Goal: Navigation & Orientation: Find specific page/section

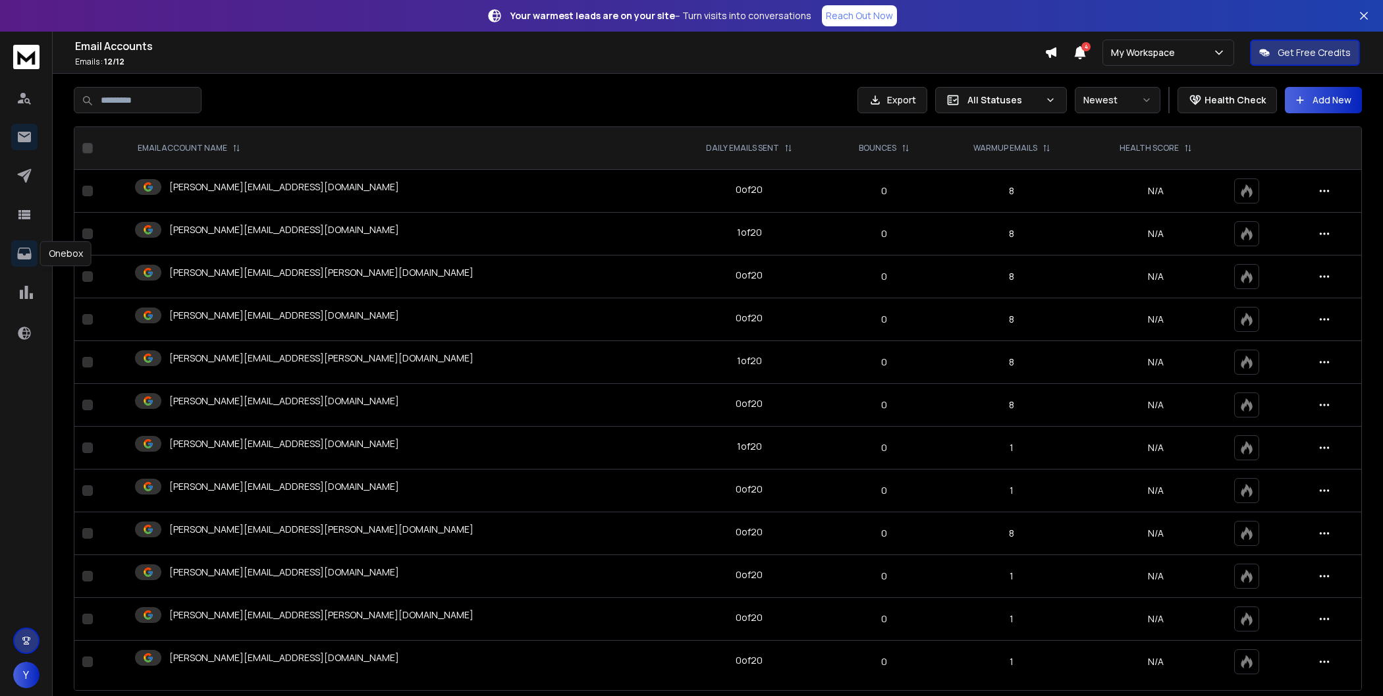
click at [15, 263] on link at bounding box center [24, 253] width 26 height 26
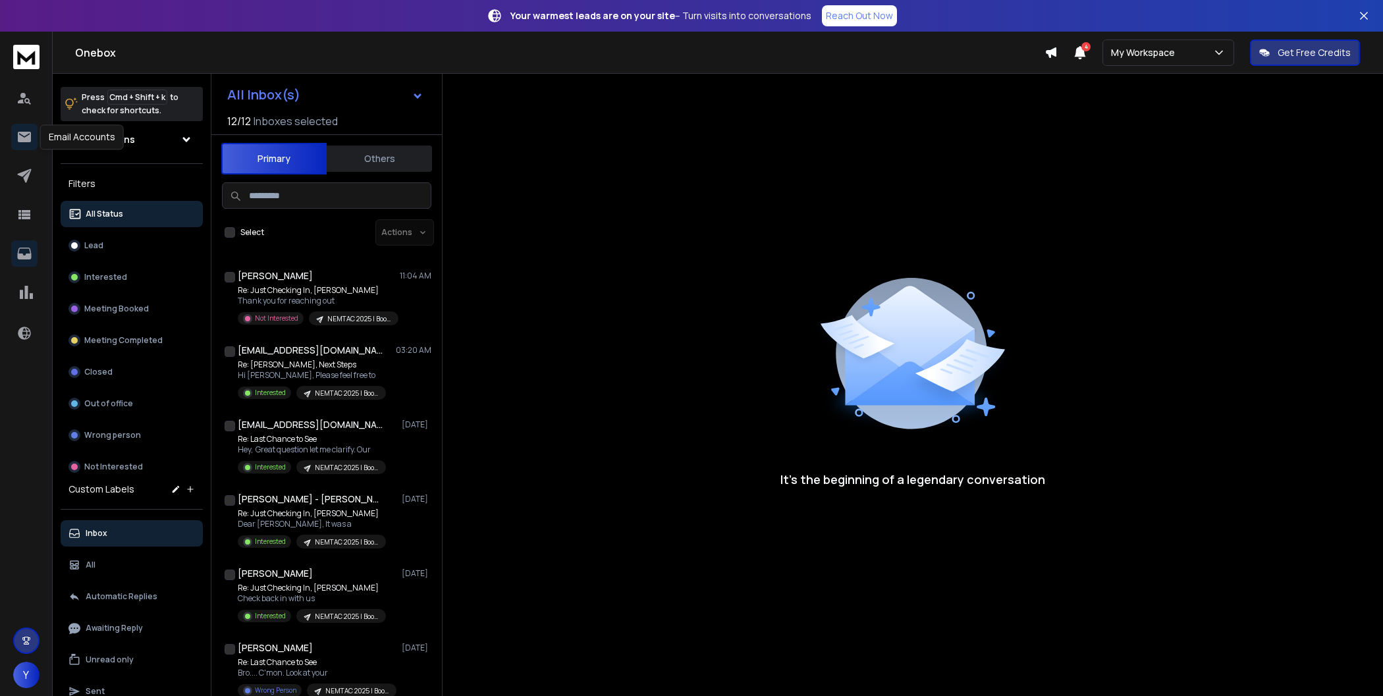
click at [20, 132] on icon at bounding box center [24, 137] width 13 height 11
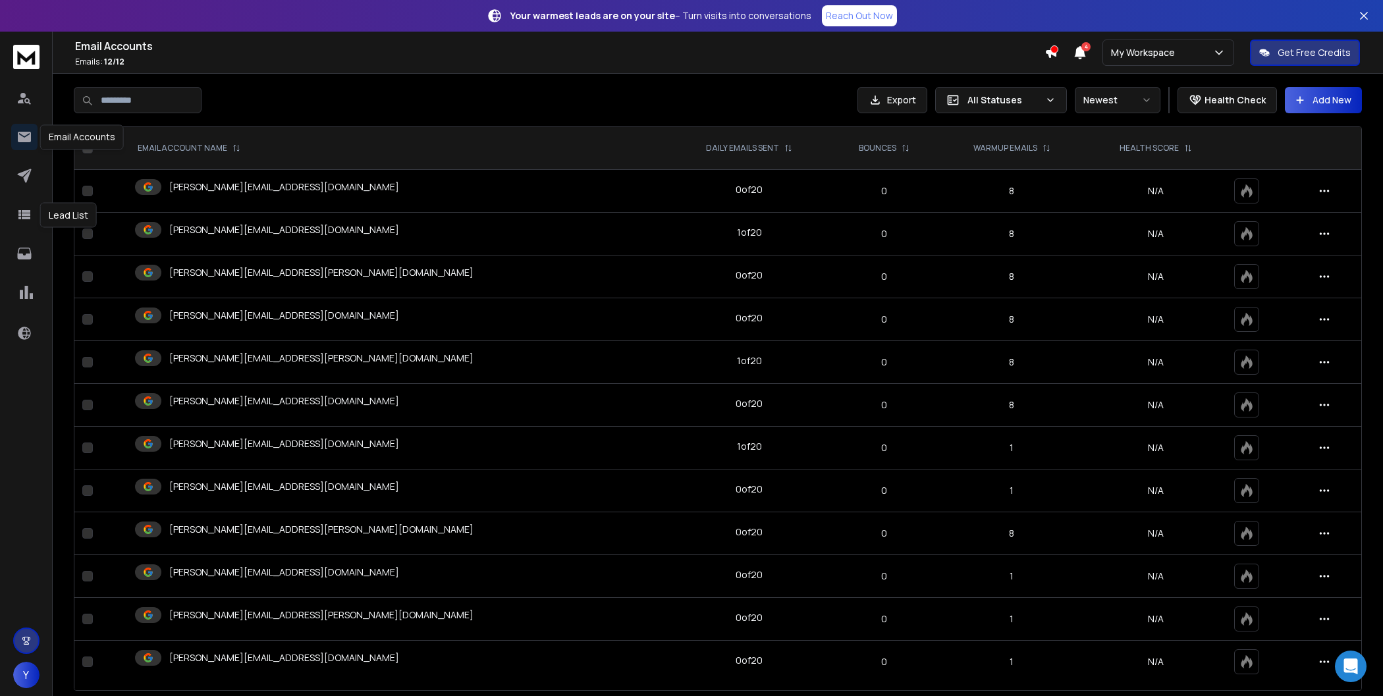
click at [38, 261] on div at bounding box center [26, 255] width 30 height 31
click at [35, 250] on link at bounding box center [24, 253] width 26 height 26
click at [25, 248] on icon at bounding box center [24, 254] width 16 height 16
click at [20, 257] on icon at bounding box center [24, 254] width 14 height 12
